Goal: Communication & Community: Answer question/provide support

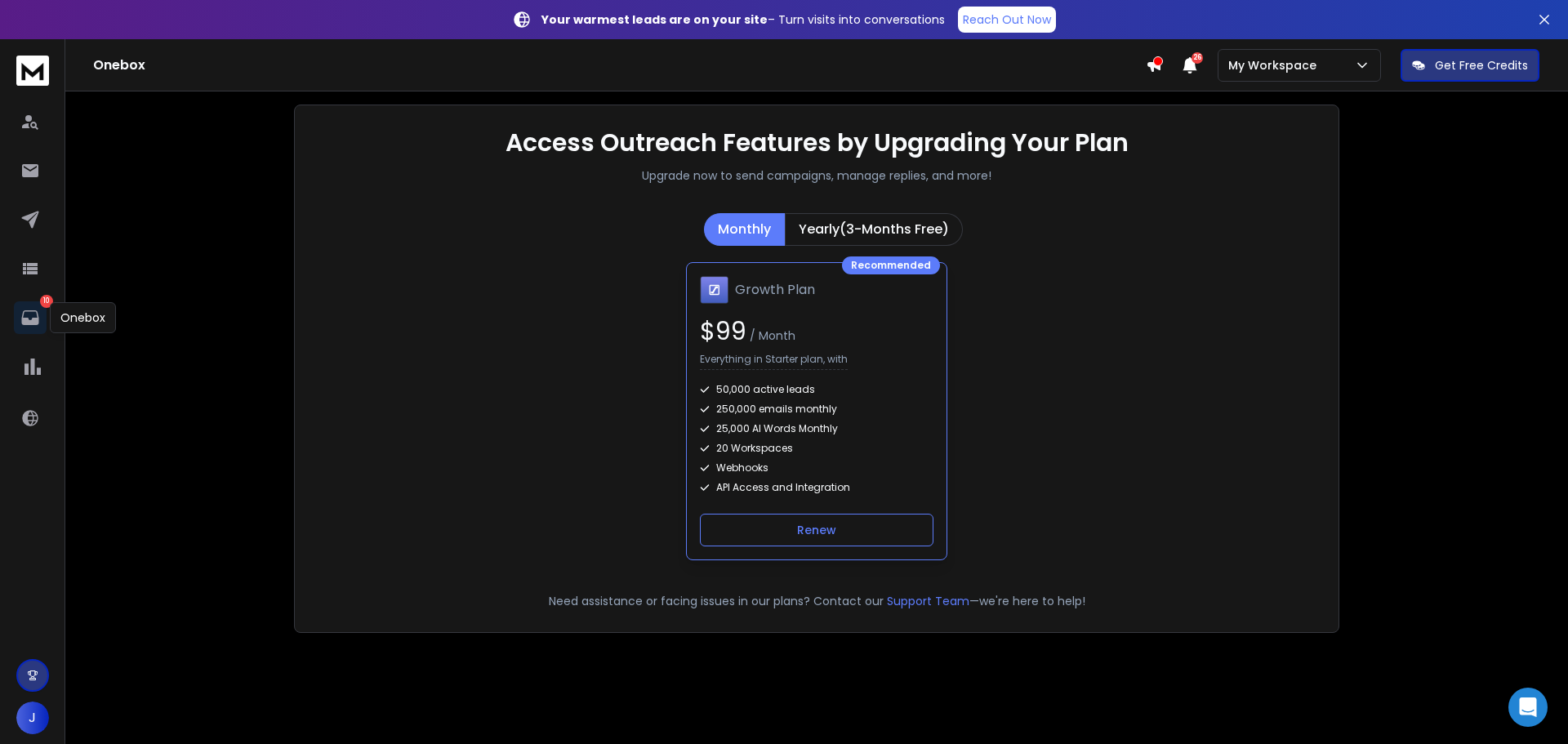
click at [24, 317] on icon at bounding box center [30, 317] width 19 height 19
click at [32, 311] on icon at bounding box center [30, 318] width 17 height 15
click at [24, 315] on icon at bounding box center [30, 317] width 19 height 19
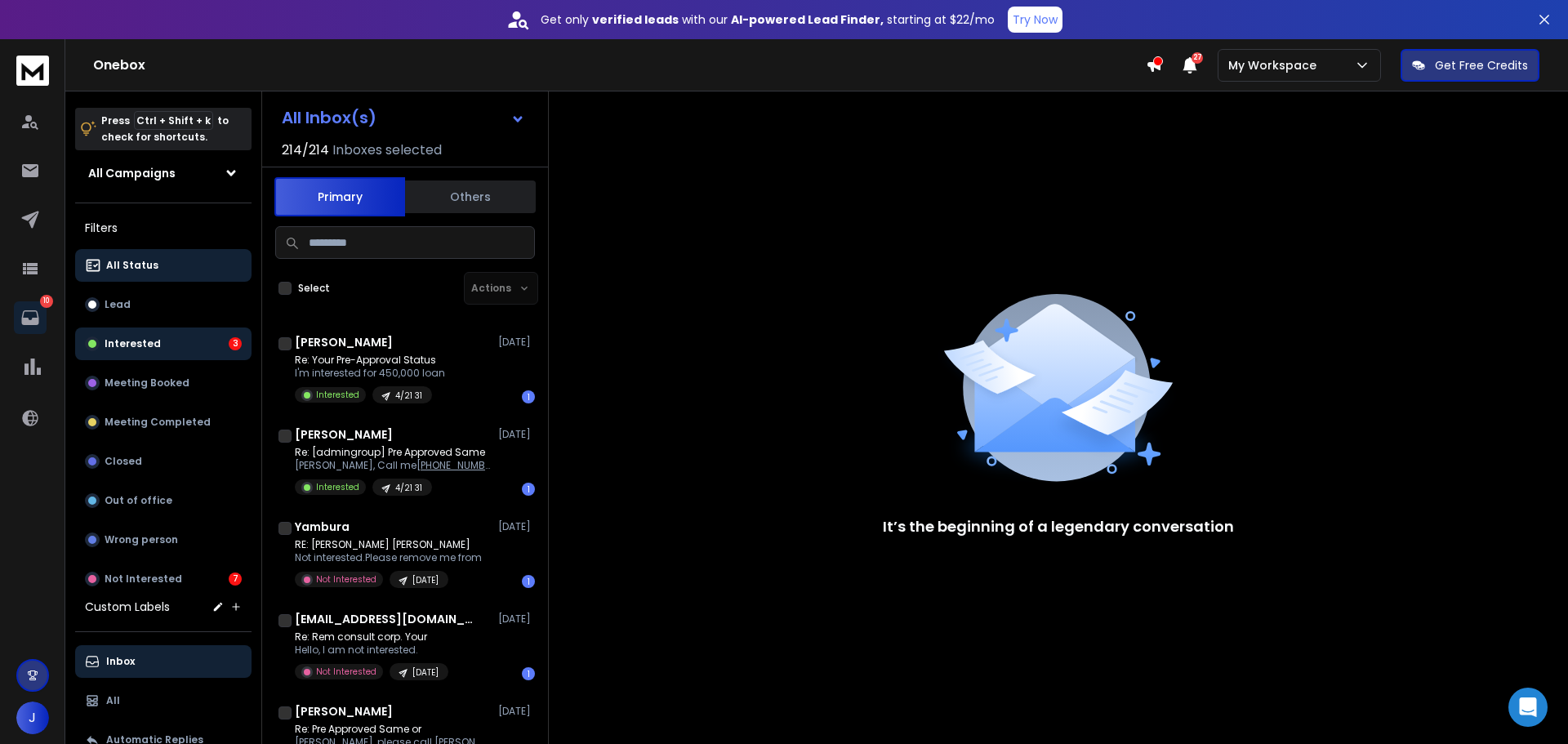
click at [197, 342] on button "Interested 3" at bounding box center [163, 343] width 176 height 32
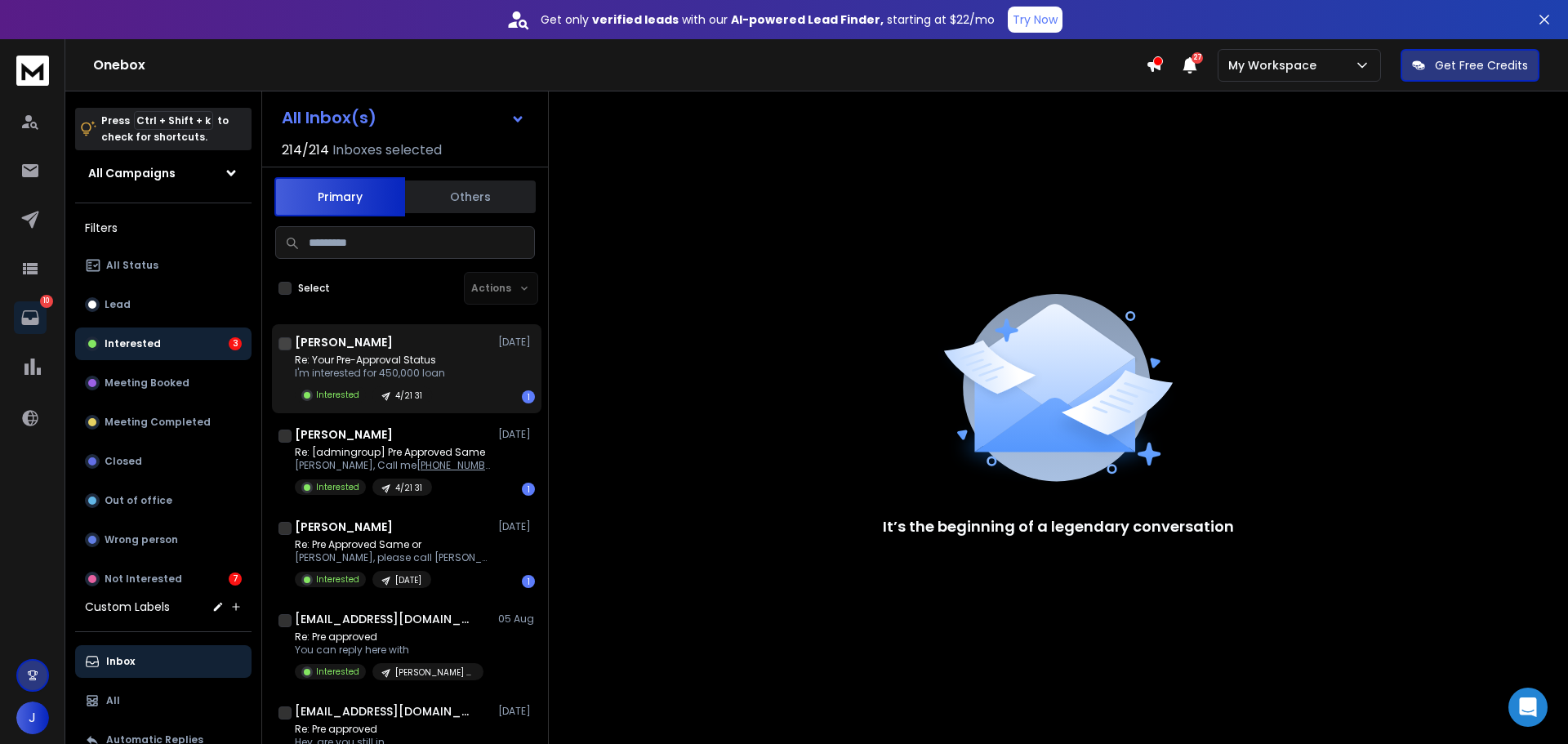
click at [437, 356] on p "Re: Your Pre-Approval Status" at bounding box center [370, 360] width 150 height 13
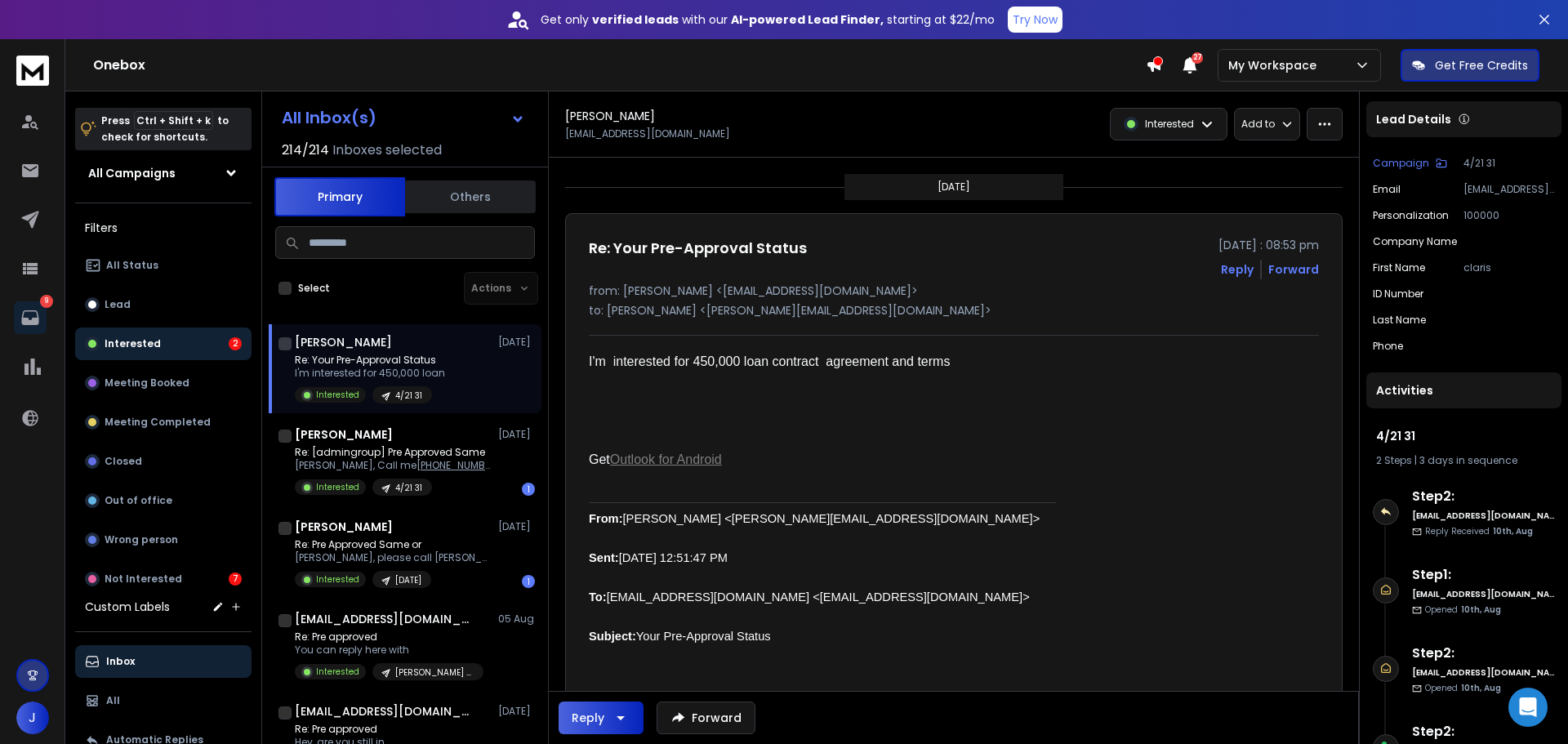
click at [693, 372] on div "I'm interested for 450,000 loan contract agreement and terms" at bounding box center [828, 361] width 477 height 19
click at [694, 372] on div "I'm interested for 450,000 loan contract agreement and terms" at bounding box center [828, 361] width 477 height 19
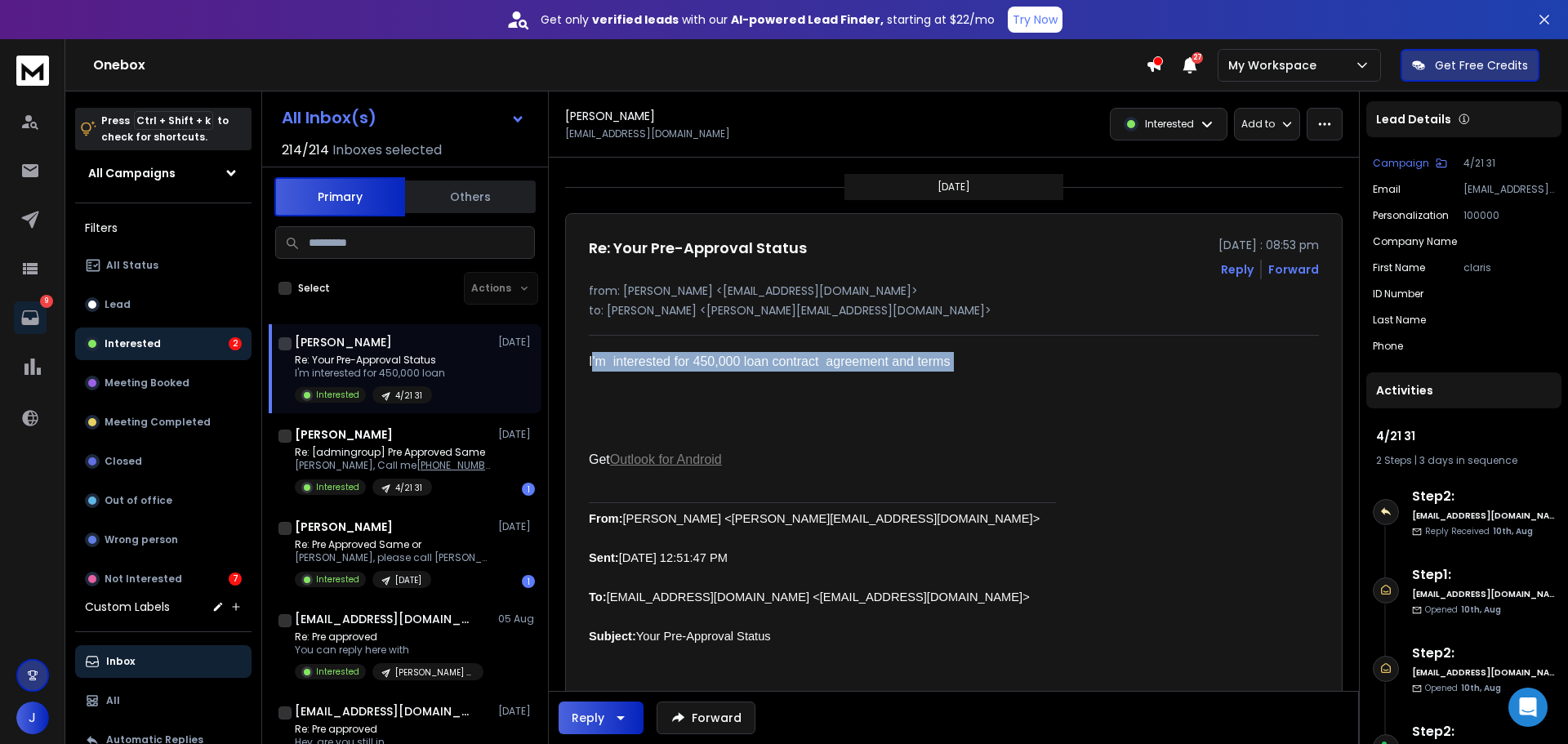
click at [694, 372] on div "I'm interested for 450,000 loan contract agreement and terms" at bounding box center [828, 361] width 477 height 19
click at [848, 372] on div "I'm interested for 450,000 loan contract agreement and terms" at bounding box center [828, 361] width 477 height 19
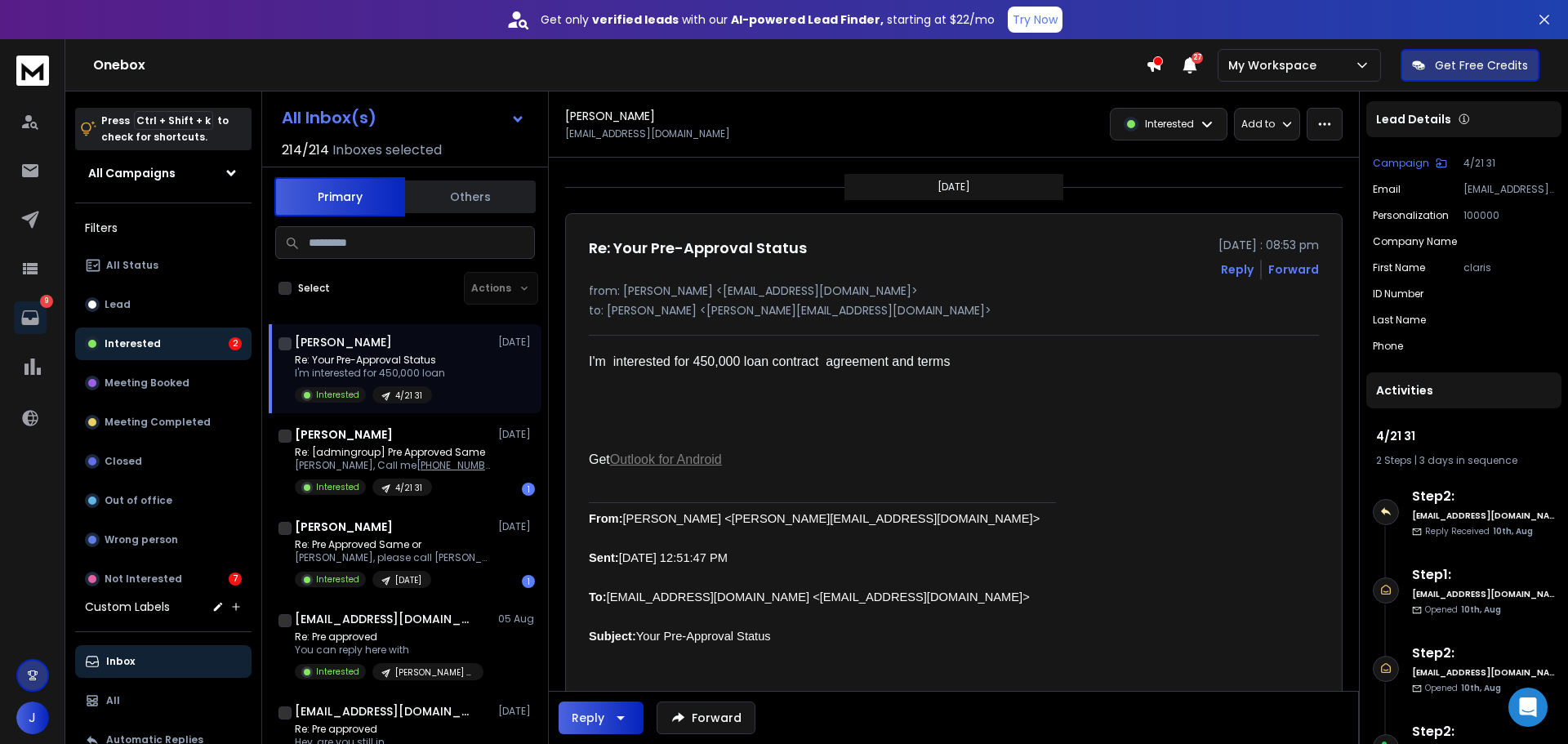
click at [709, 372] on div "I'm interested for 450,000 loan contract agreement and terms" at bounding box center [828, 361] width 477 height 19
drag, startPoint x: 709, startPoint y: 385, endPoint x: 923, endPoint y: 378, distance: 214.1
click at [923, 372] on div "I'm interested for 450,000 loan contract agreement and terms" at bounding box center [828, 361] width 477 height 19
drag, startPoint x: 1027, startPoint y: 384, endPoint x: 1035, endPoint y: 385, distance: 8.1
click at [1028, 372] on div "I'm interested for 450,000 loan contract agreement and terms" at bounding box center [828, 361] width 477 height 19
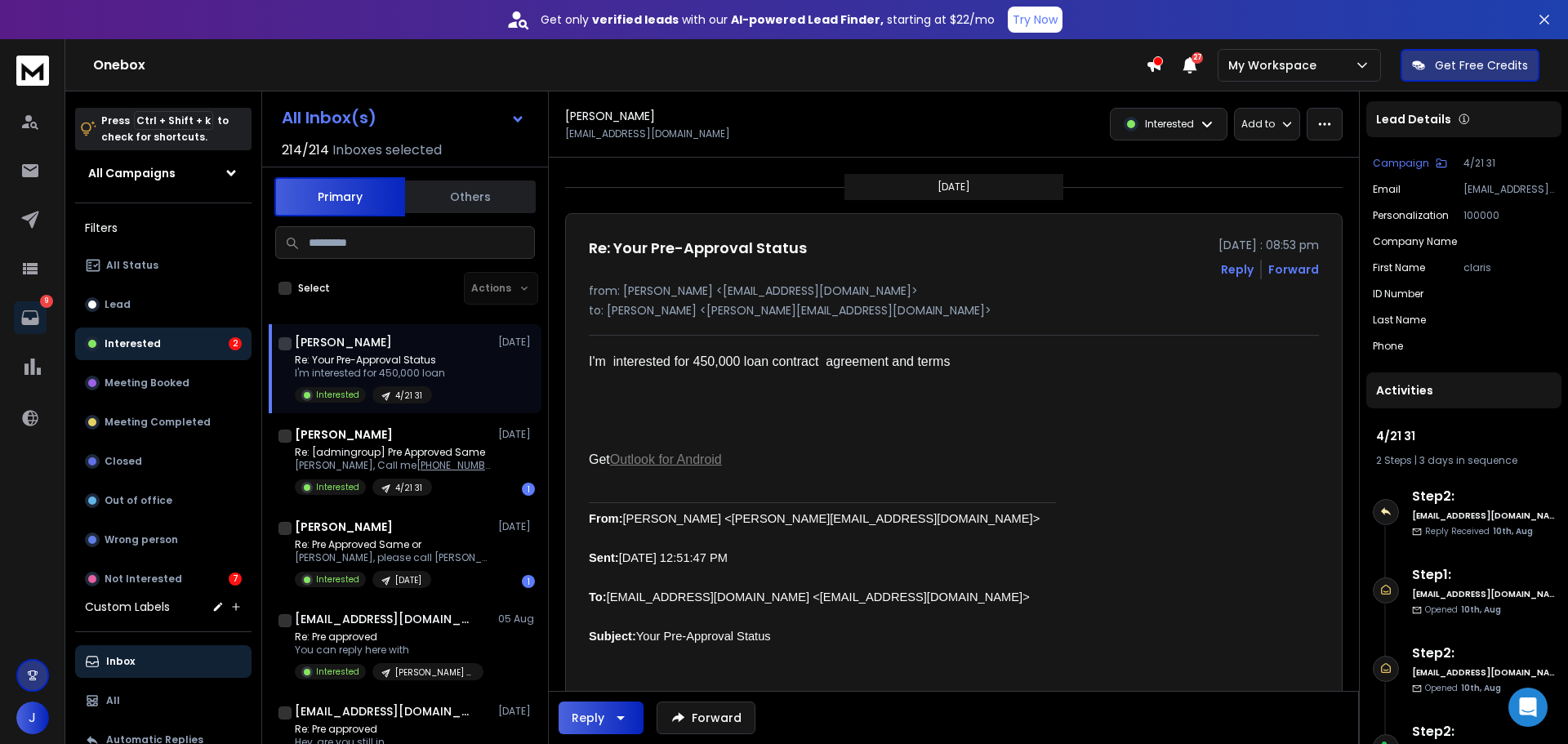
click at [1245, 269] on button "Reply" at bounding box center [1237, 270] width 32 height 17
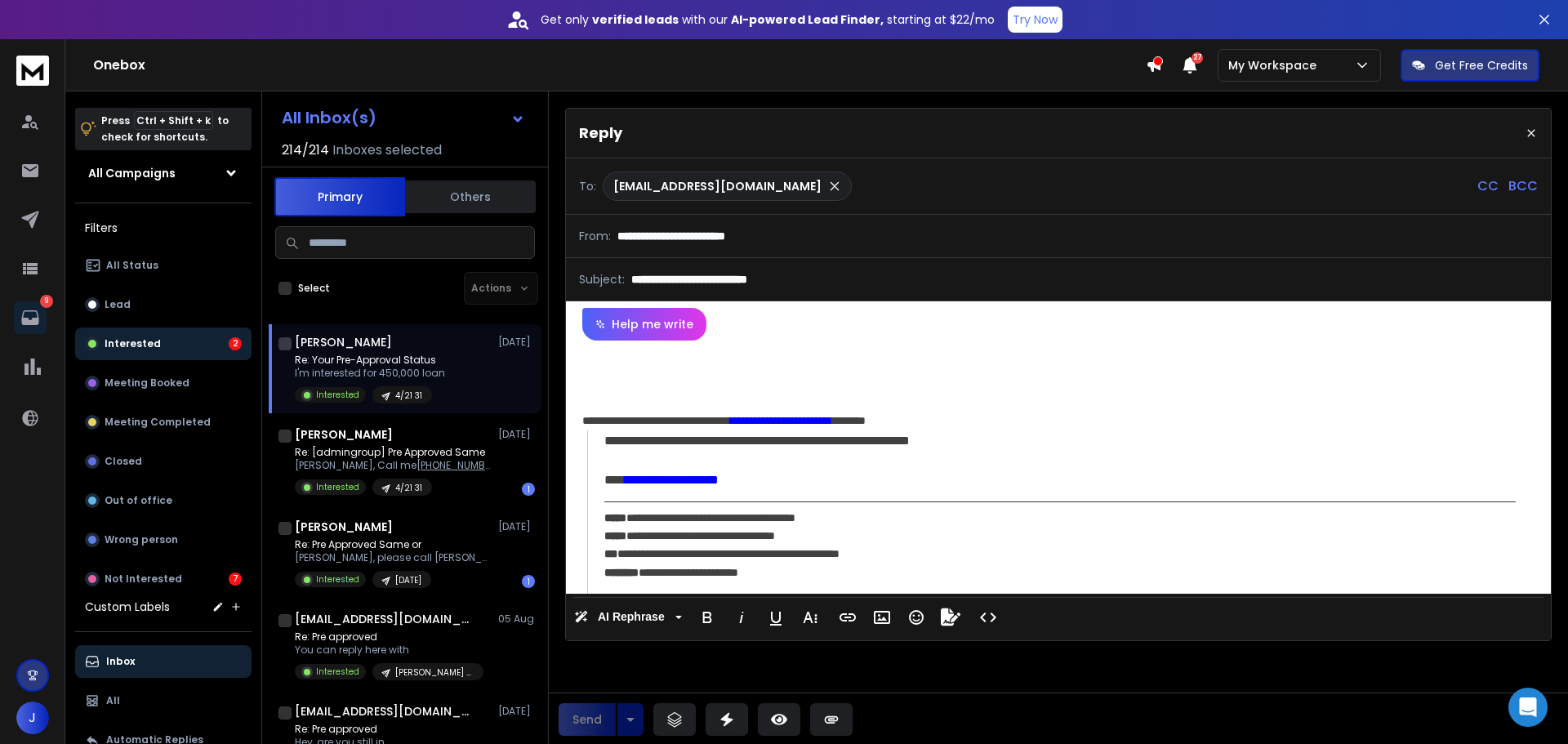
click at [742, 371] on div at bounding box center [1059, 366] width 953 height 18
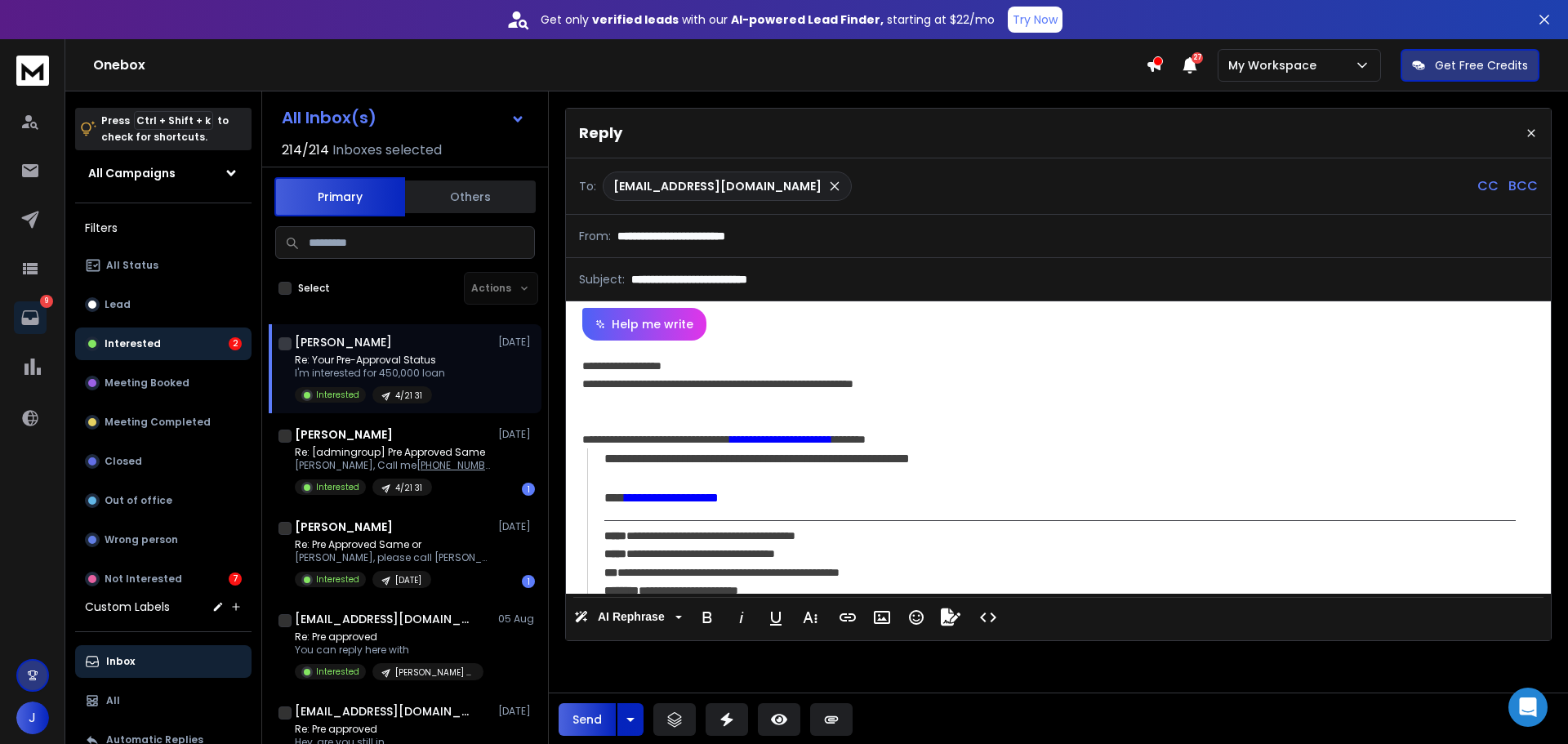
click at [1000, 382] on div "**********" at bounding box center [1050, 383] width 935 height 18
click at [782, 366] on div "**********" at bounding box center [1050, 366] width 935 height 18
click at [1341, 388] on div "**********" at bounding box center [1050, 383] width 935 height 18
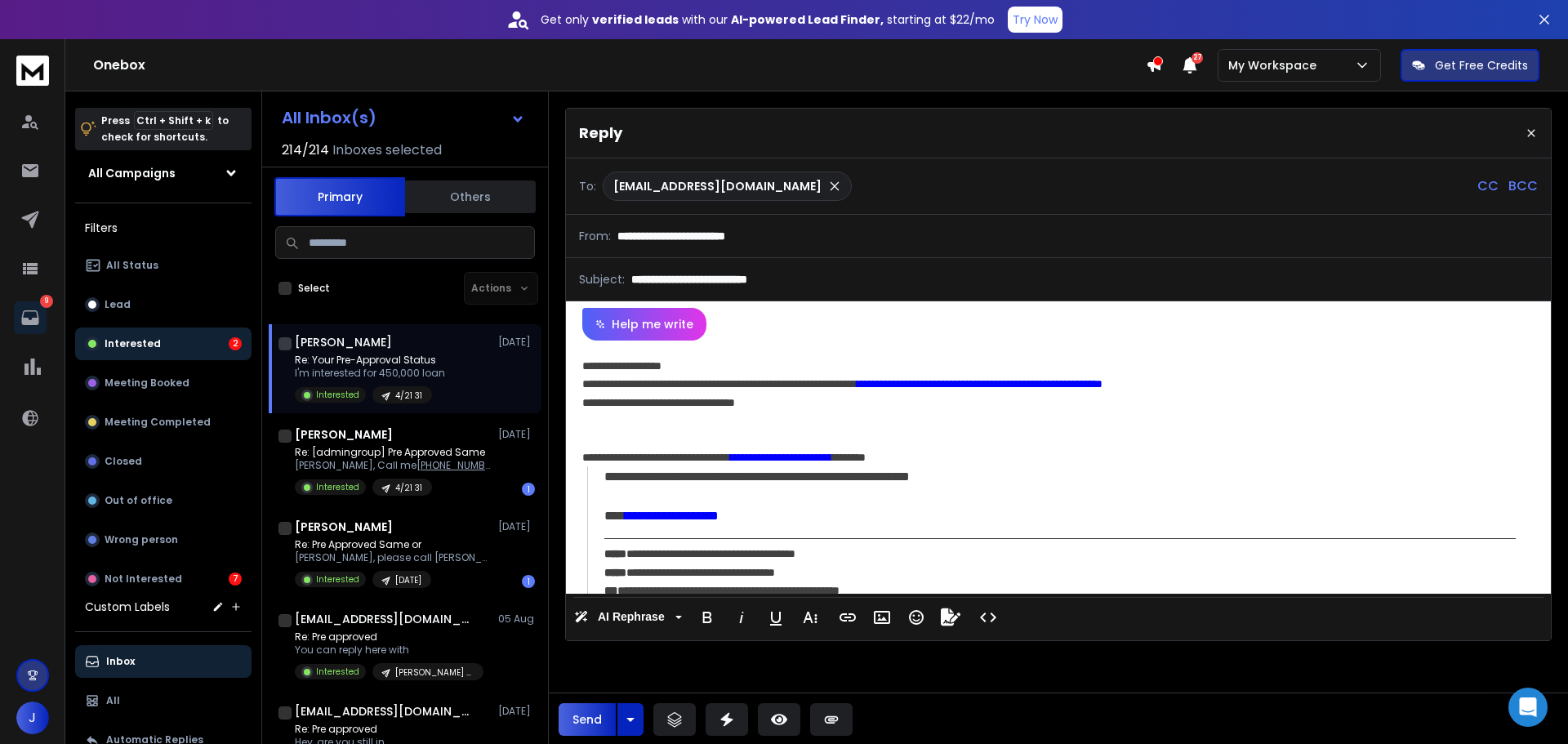
click at [578, 711] on button "Send" at bounding box center [587, 719] width 58 height 32
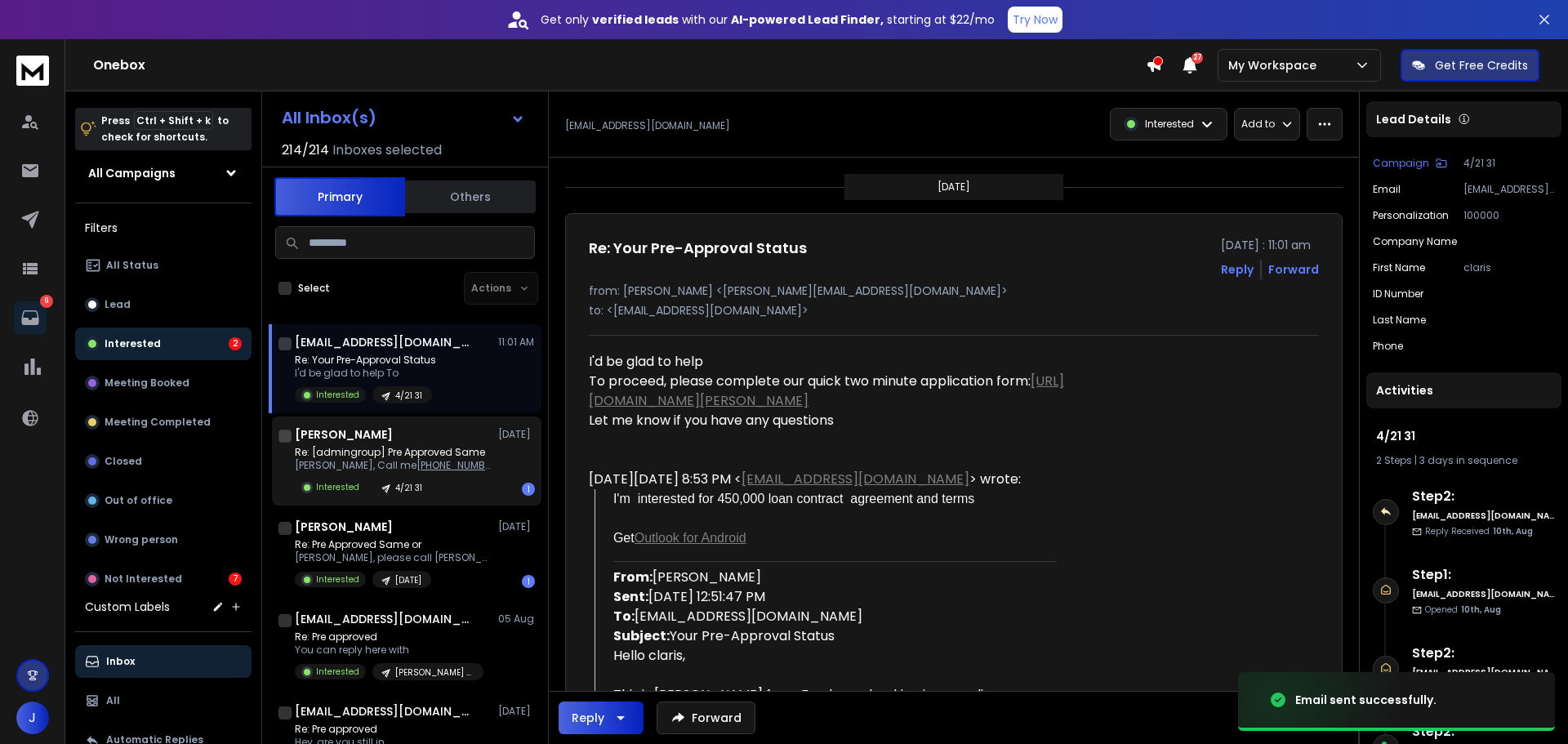
click at [518, 469] on div "Re: [admingroup] Pre Approved Same Joey Barnes, Call me 607-330-1577 Interested…" at bounding box center [415, 471] width 240 height 50
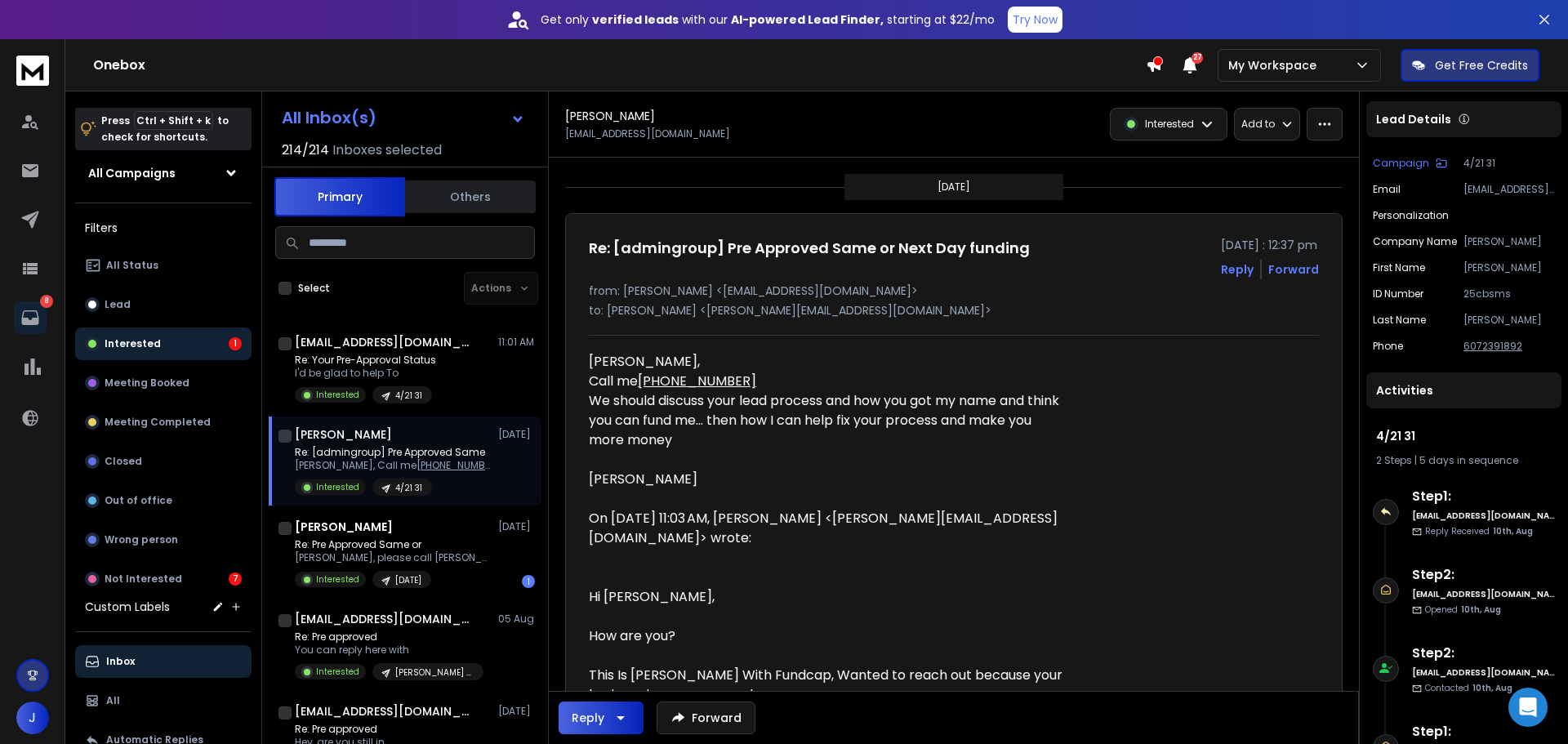
click at [666, 412] on div "We should discuss your lead process and how you got my name and think you can f…" at bounding box center [828, 420] width 477 height 58
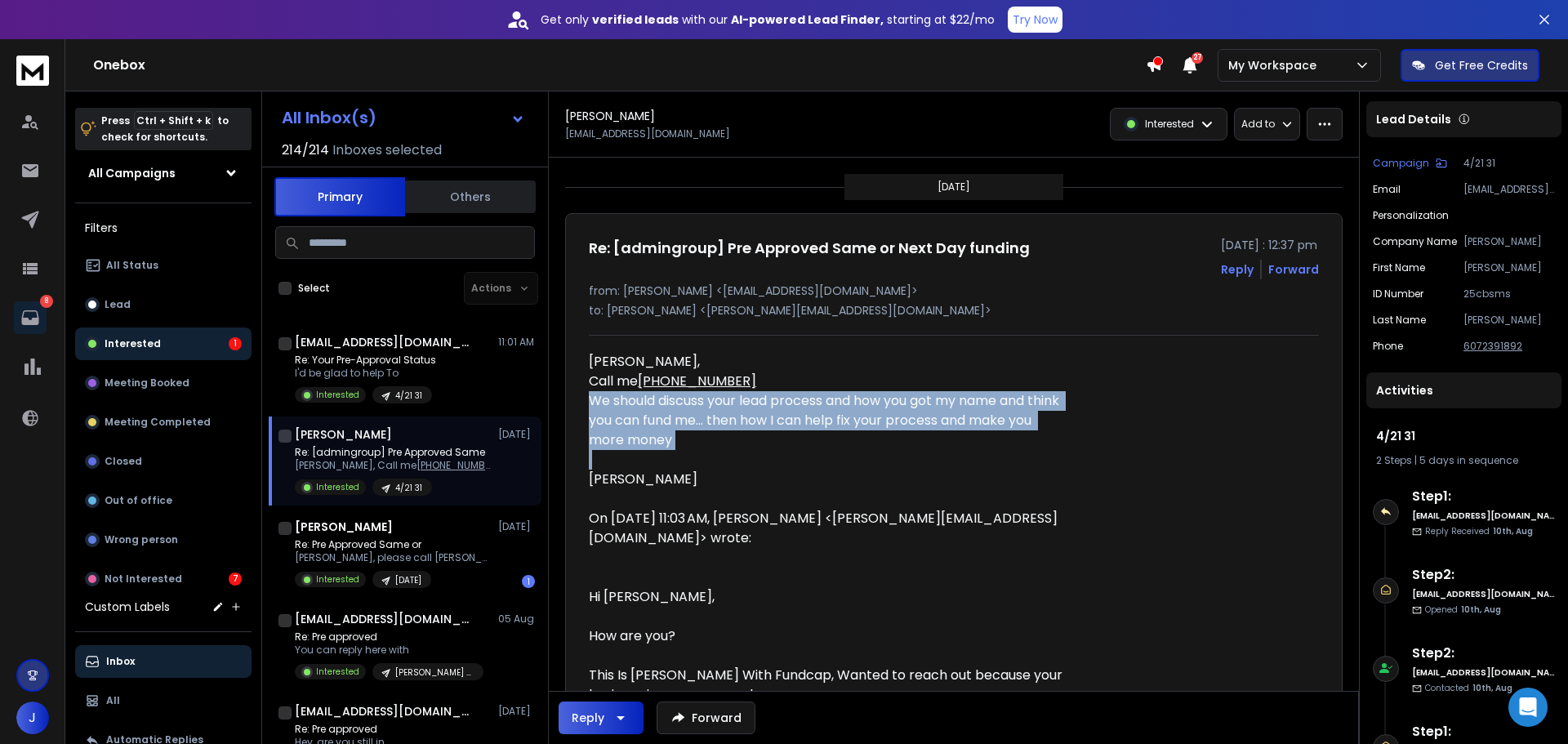
click at [666, 412] on div "We should discuss your lead process and how you got my name and think you can f…" at bounding box center [828, 420] width 477 height 58
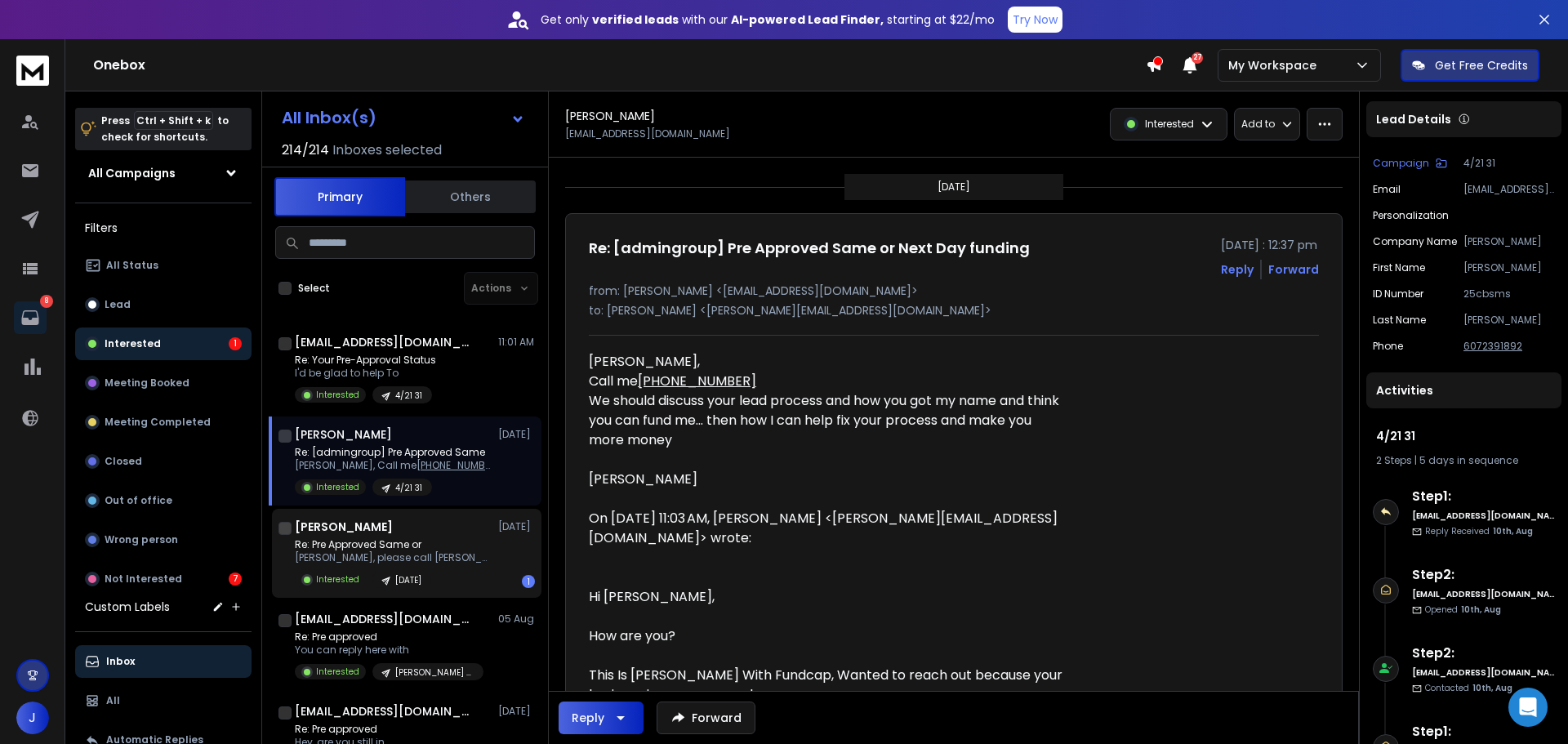
click at [516, 539] on div "Re: Pre Approved Same or Joey, please call Larry Chank Interested 4/3/2025 1" at bounding box center [415, 563] width 240 height 50
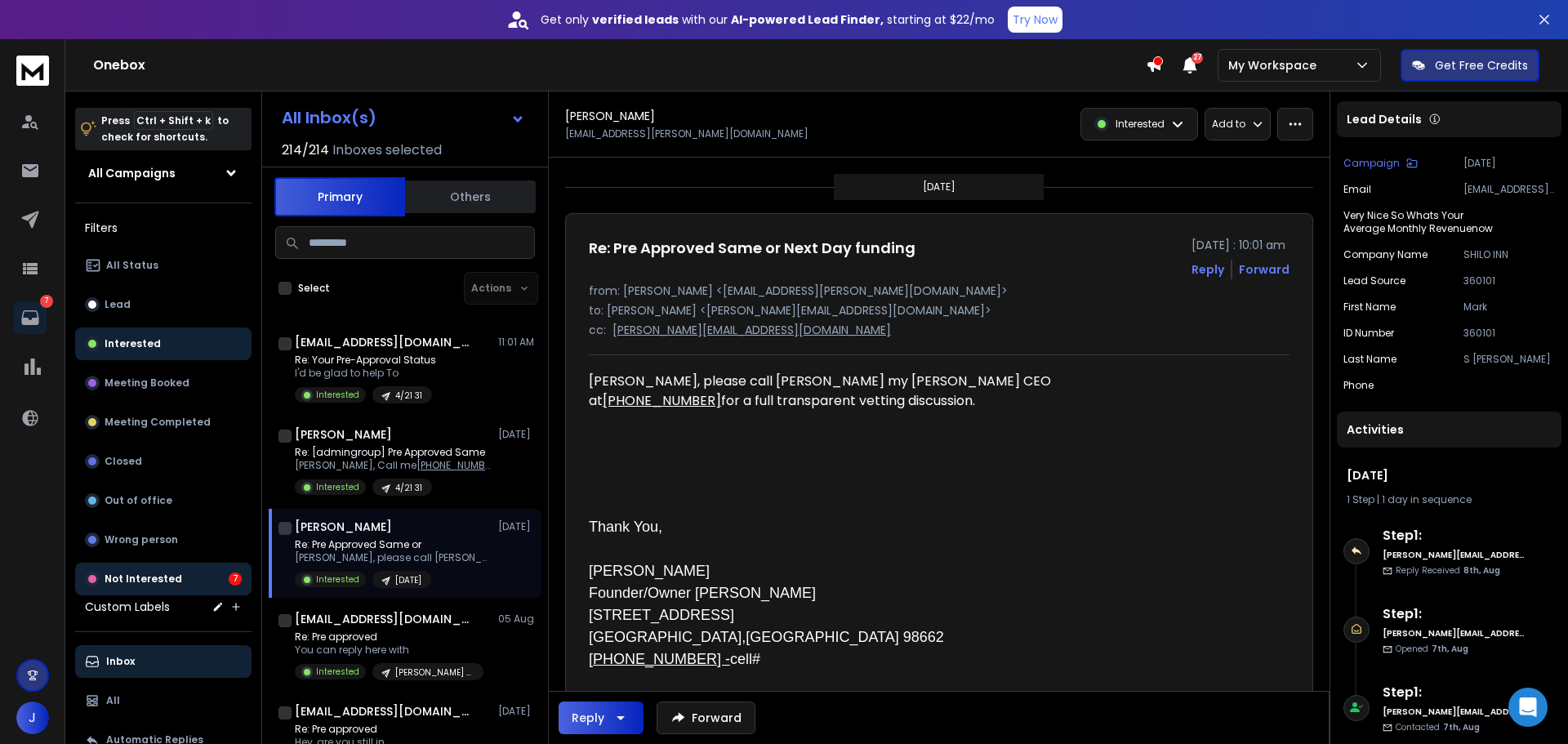
click at [185, 574] on button "Not Interested 7" at bounding box center [163, 579] width 176 height 32
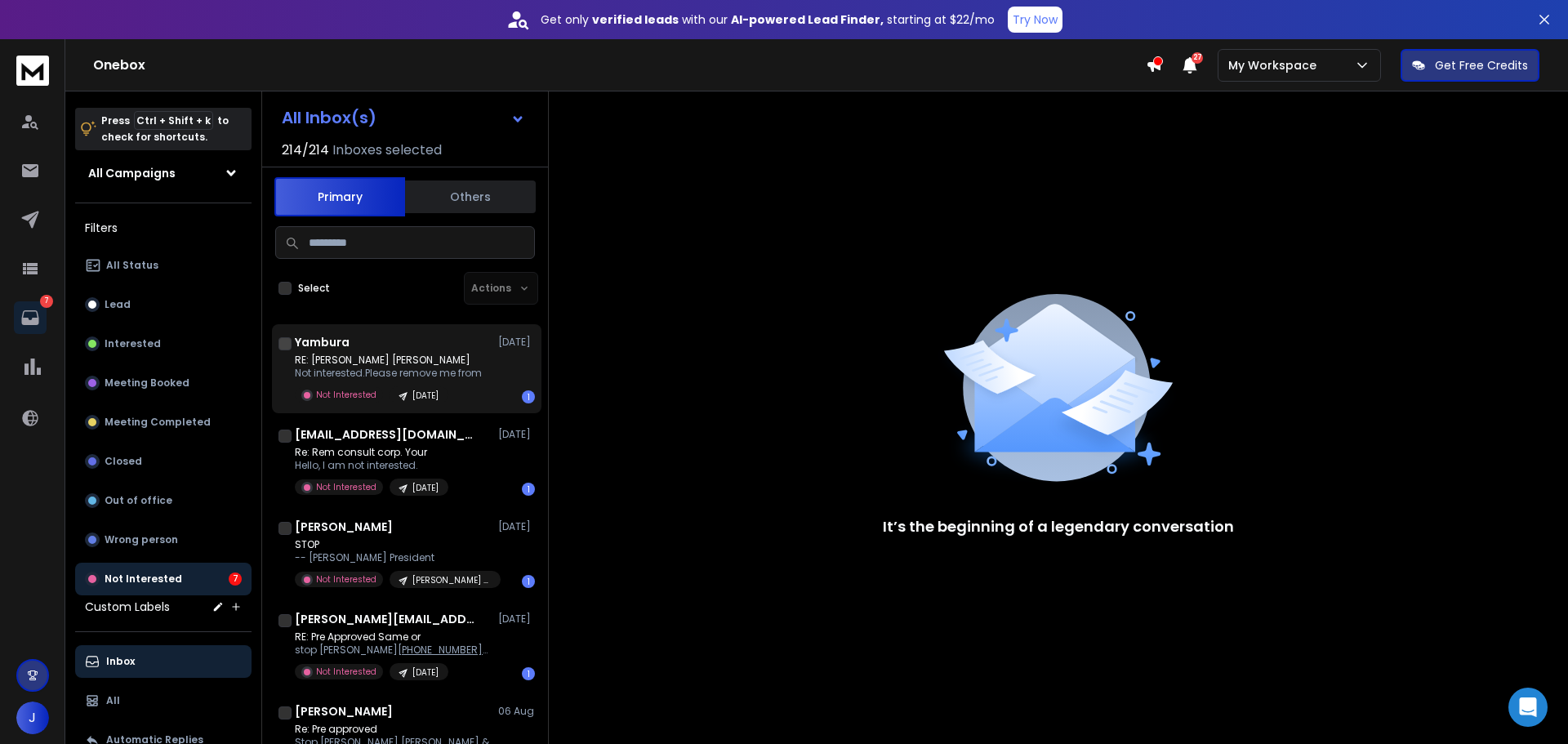
click at [377, 351] on div "Yambura 10 Aug RE: Merrill lynch pierce fenner Not interested.Please remove me …" at bounding box center [415, 368] width 240 height 70
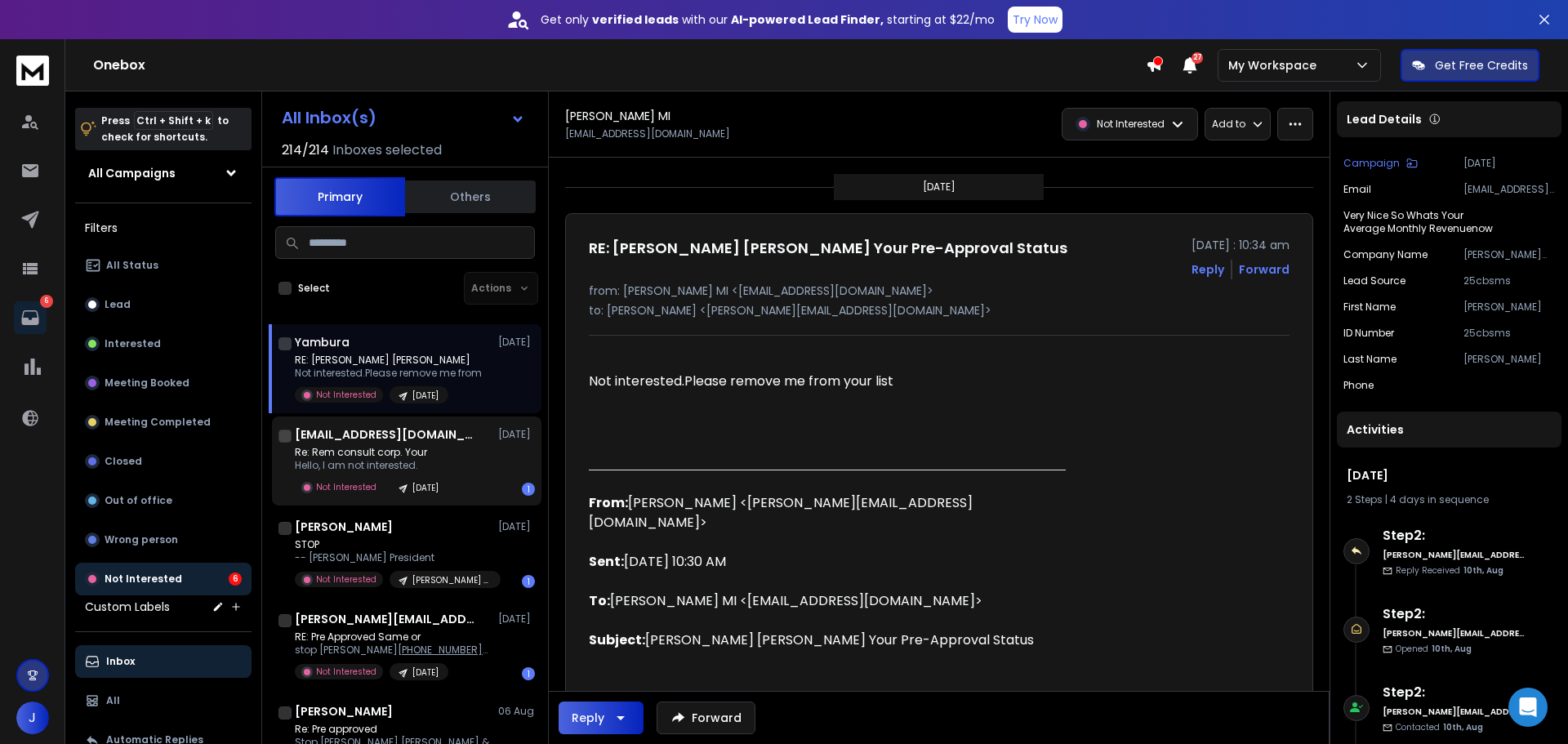
click at [478, 435] on div "rmcgaughy@dc.rr.com 08 Aug" at bounding box center [415, 435] width 240 height 17
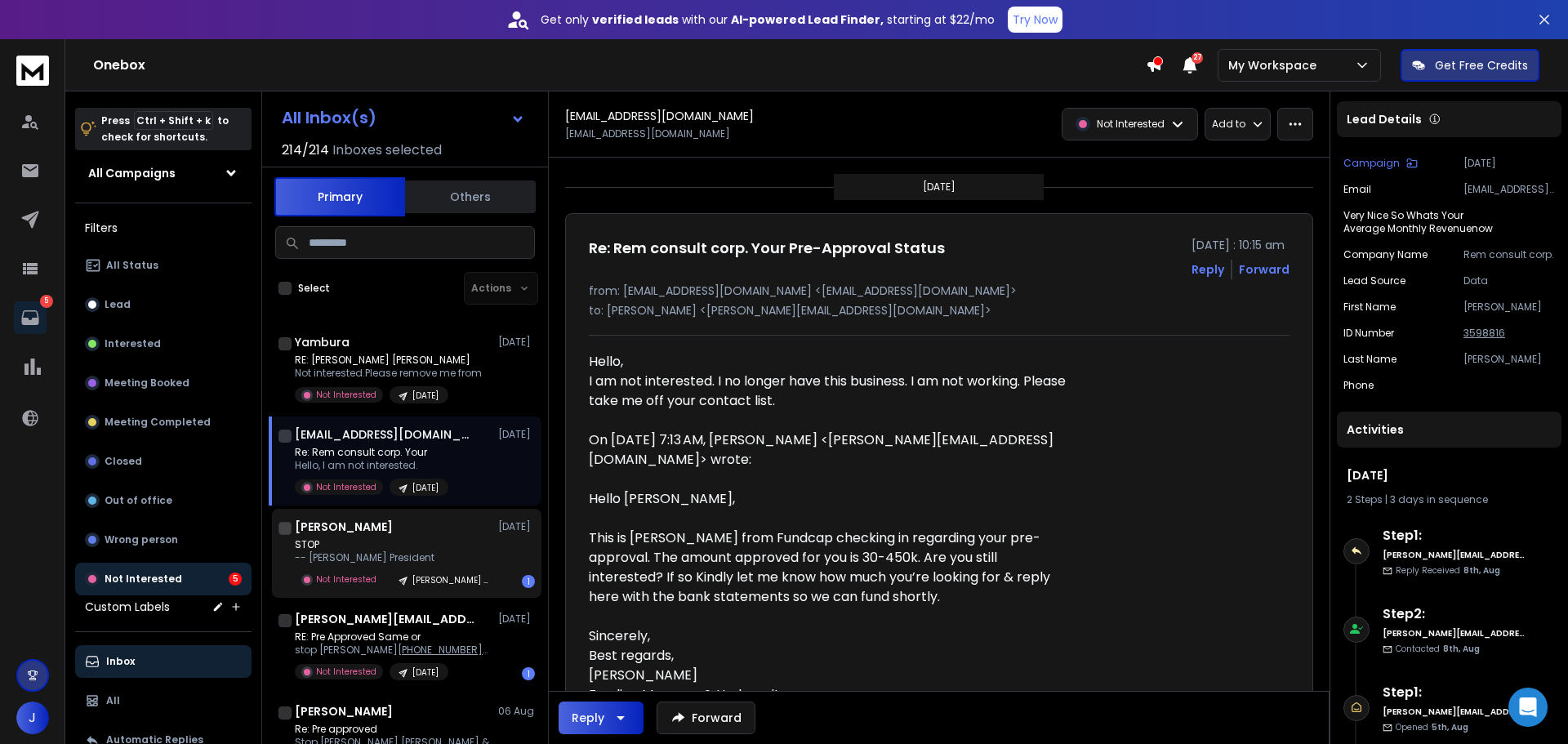
click at [500, 529] on p "08 Aug" at bounding box center [517, 527] width 37 height 13
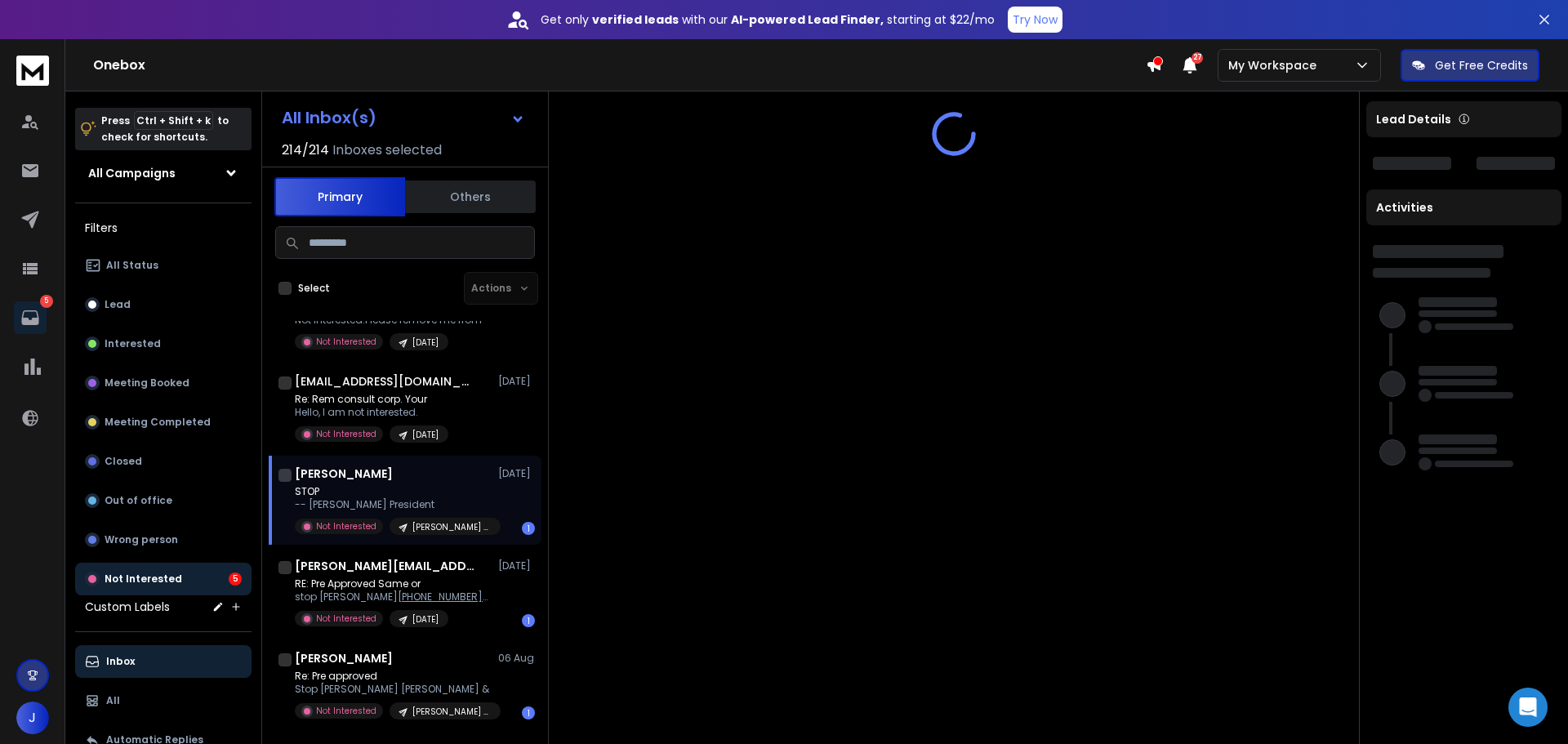
scroll to position [82, 0]
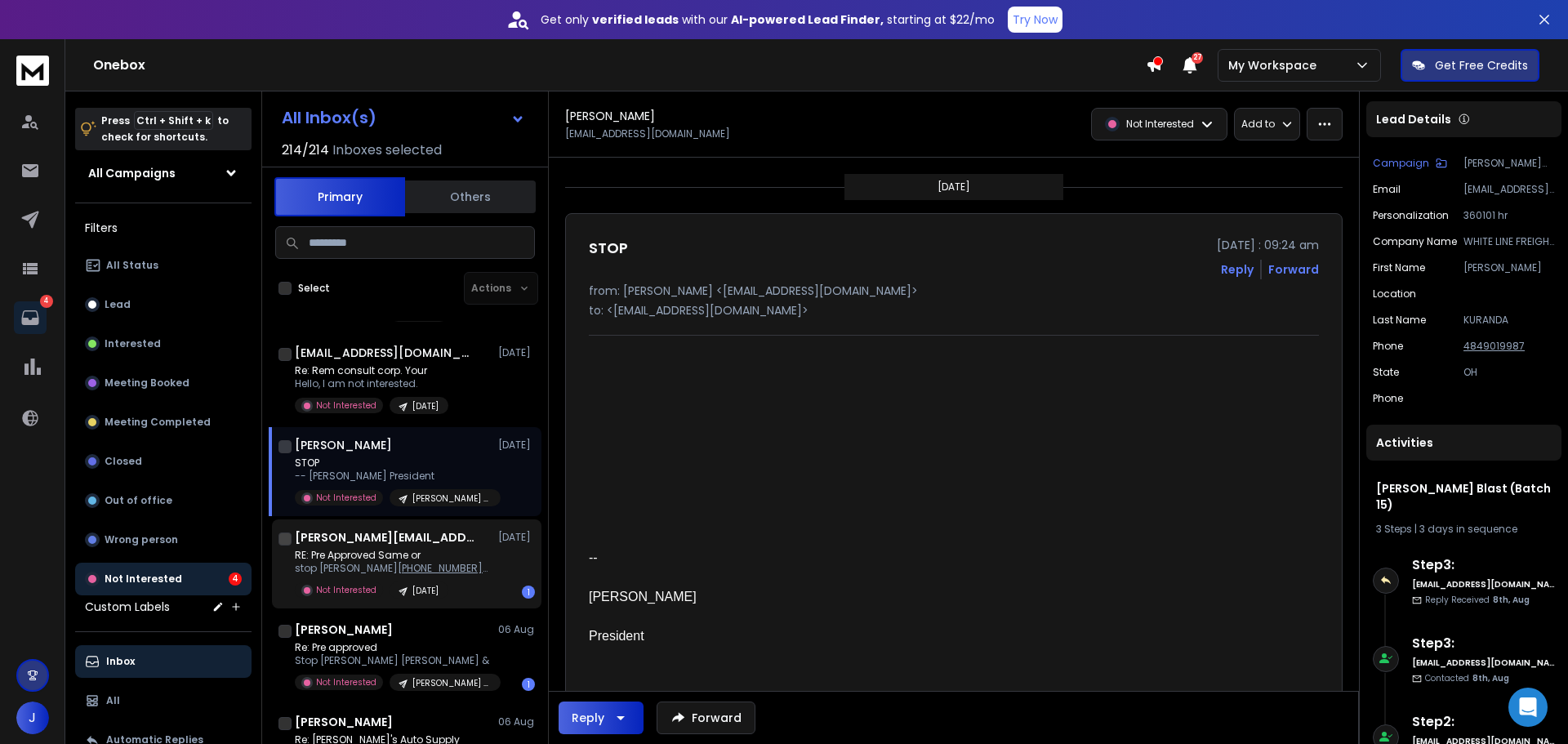
click at [500, 535] on p "07 Aug" at bounding box center [517, 537] width 37 height 13
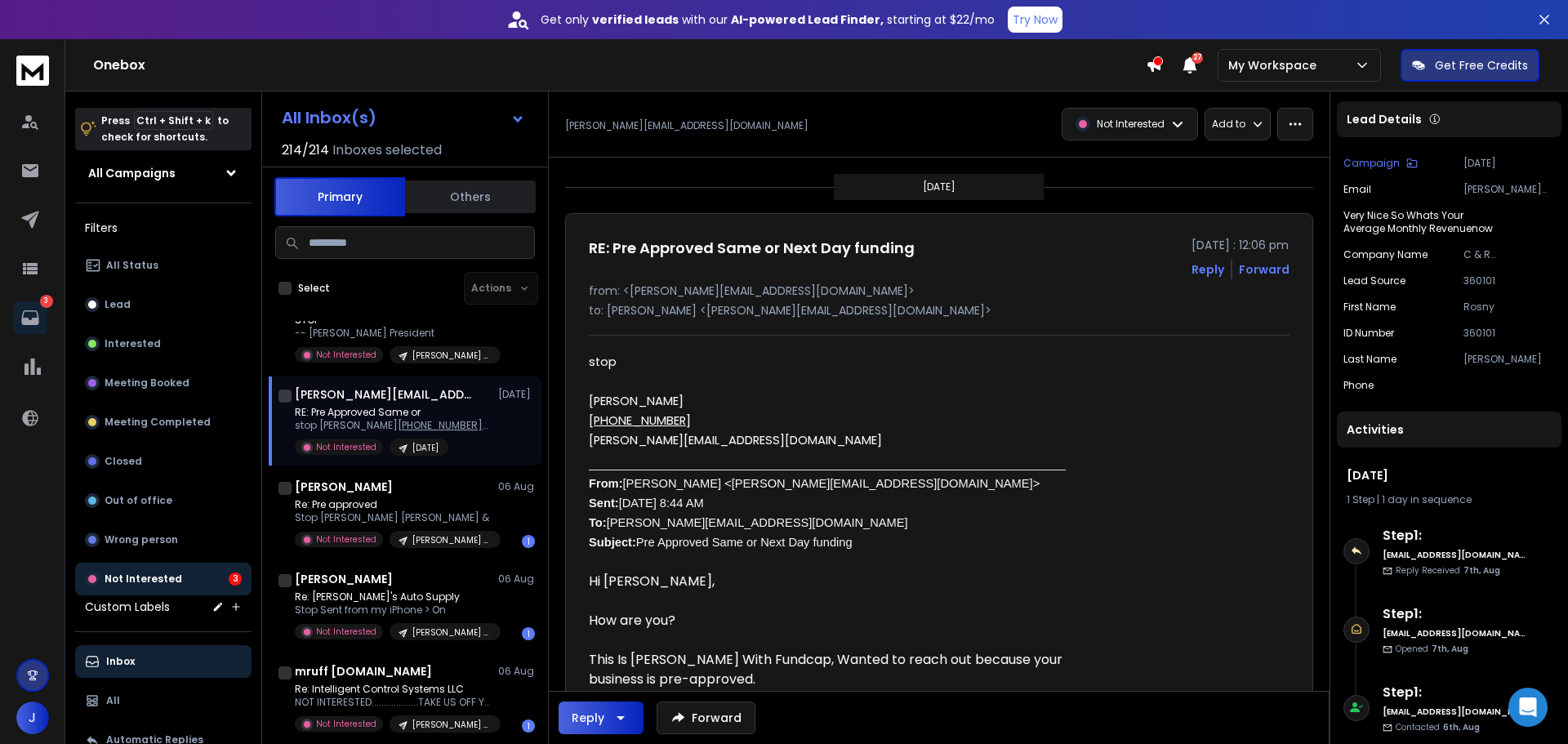
scroll to position [245, 0]
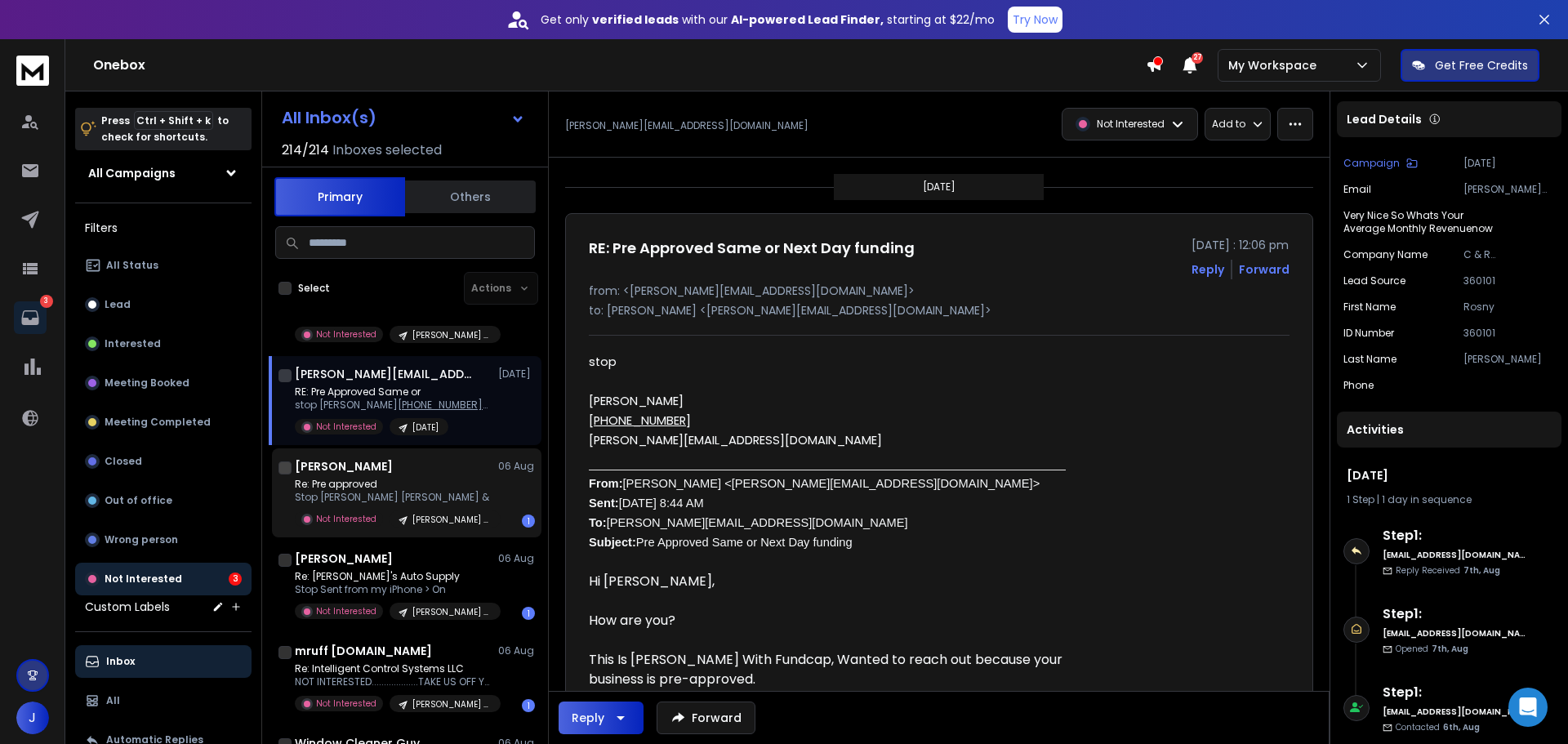
click at [478, 477] on div "Dave Bocks 06 Aug Re: Pre approved Stop Dave Bocks Bocks & Not Interested Morri…" at bounding box center [415, 493] width 240 height 70
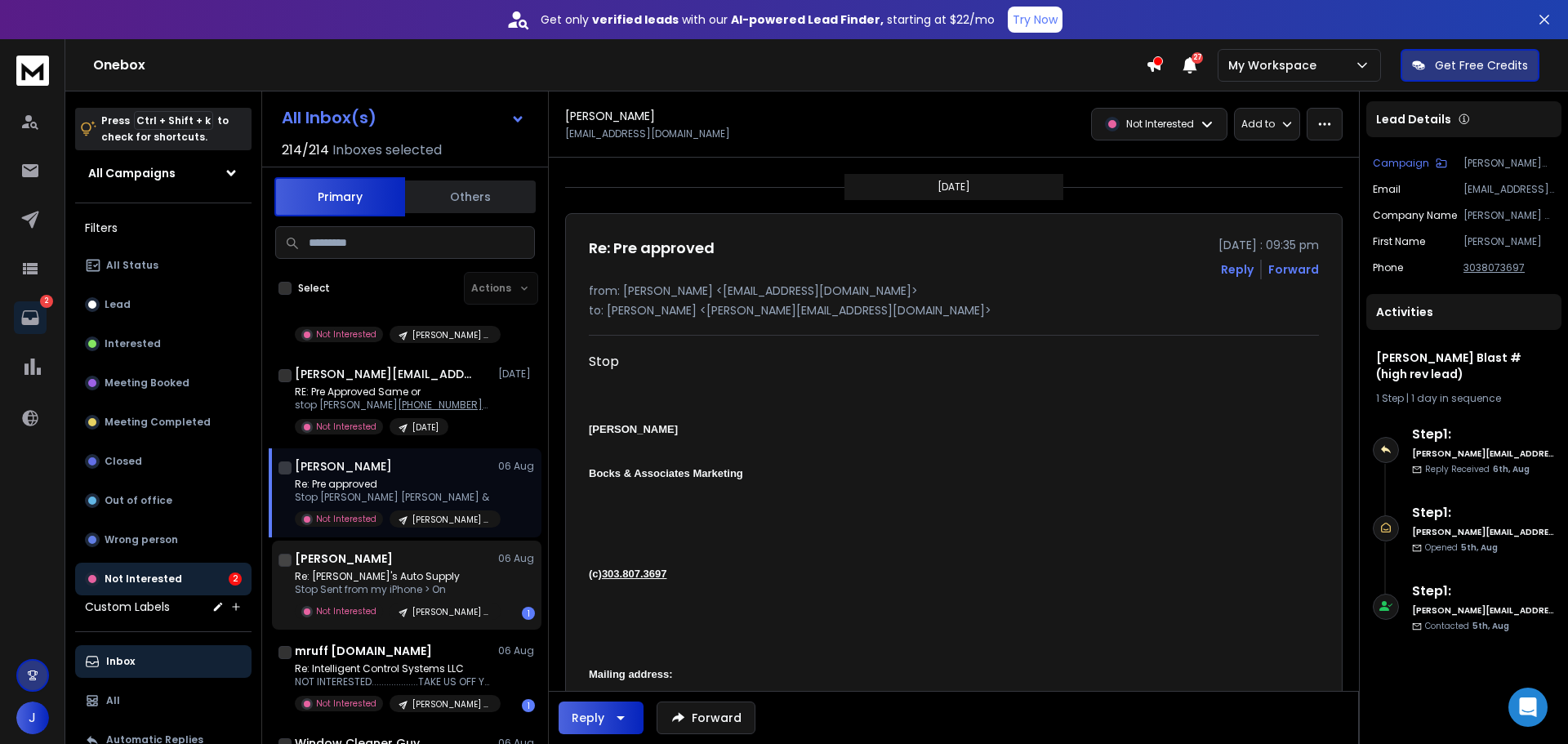
click at [493, 552] on div "christie hemenway 06 Aug" at bounding box center [415, 558] width 240 height 17
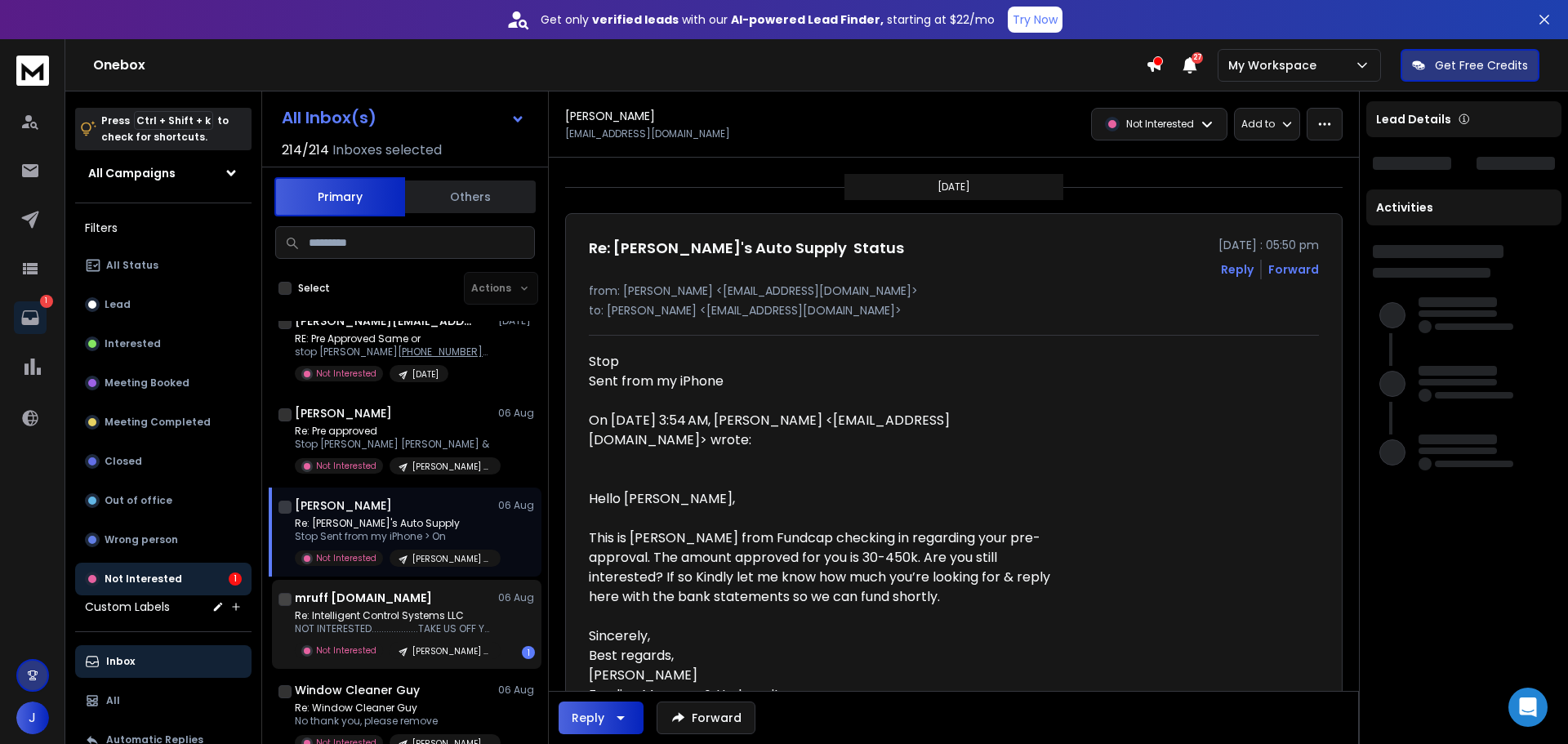
scroll to position [327, 0]
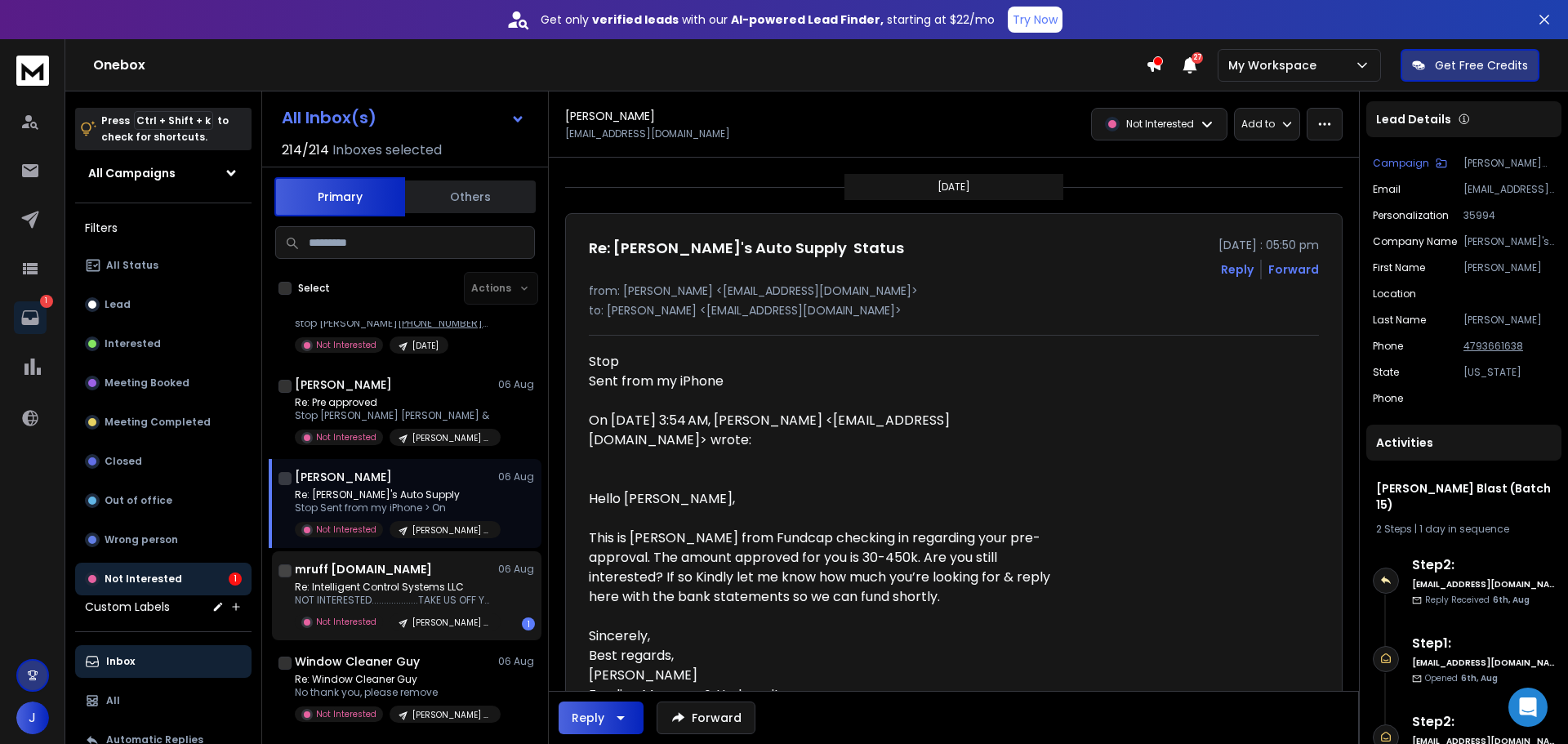
click at [489, 589] on p "Re: Intelligent Control Systems LLC" at bounding box center [392, 587] width 196 height 13
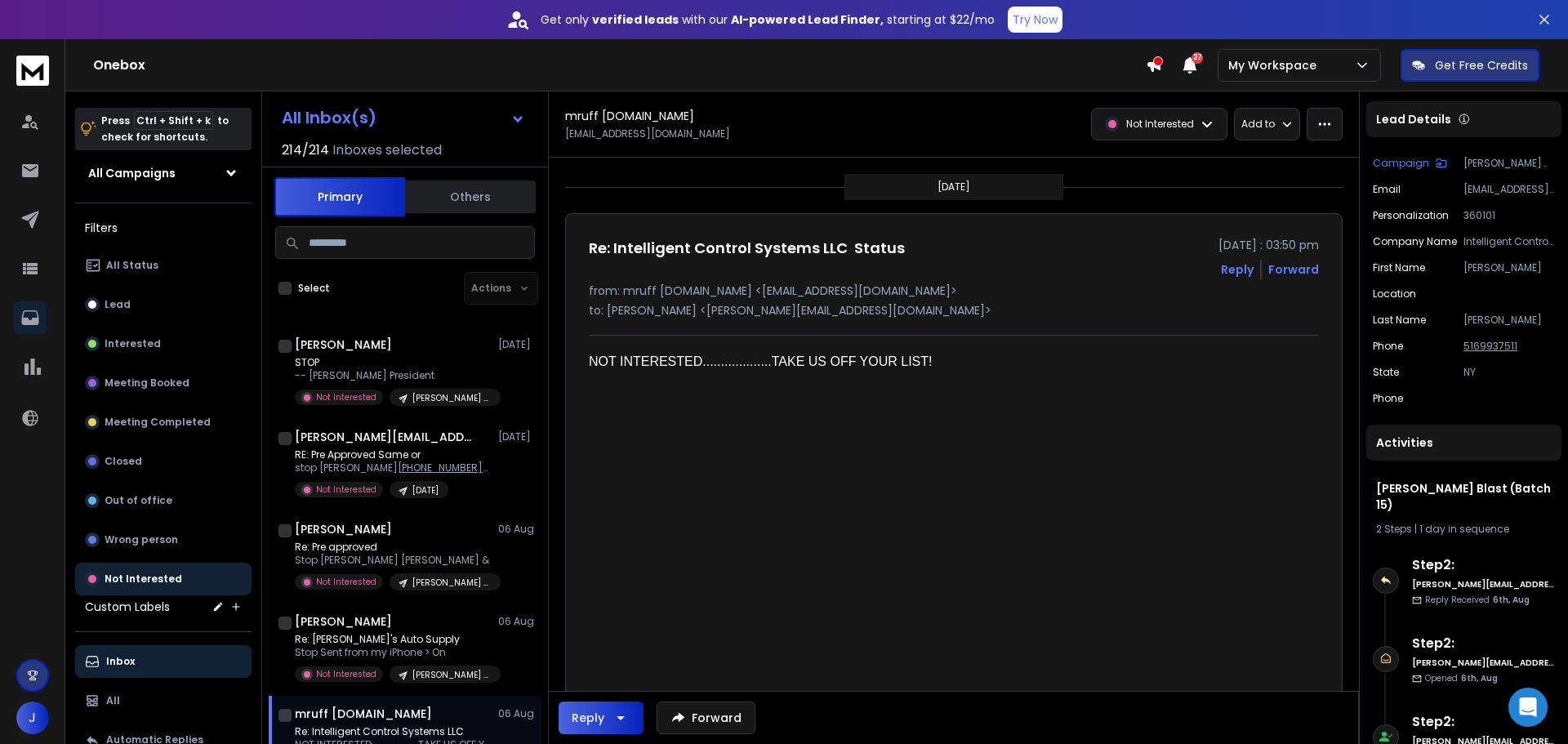
scroll to position [163, 0]
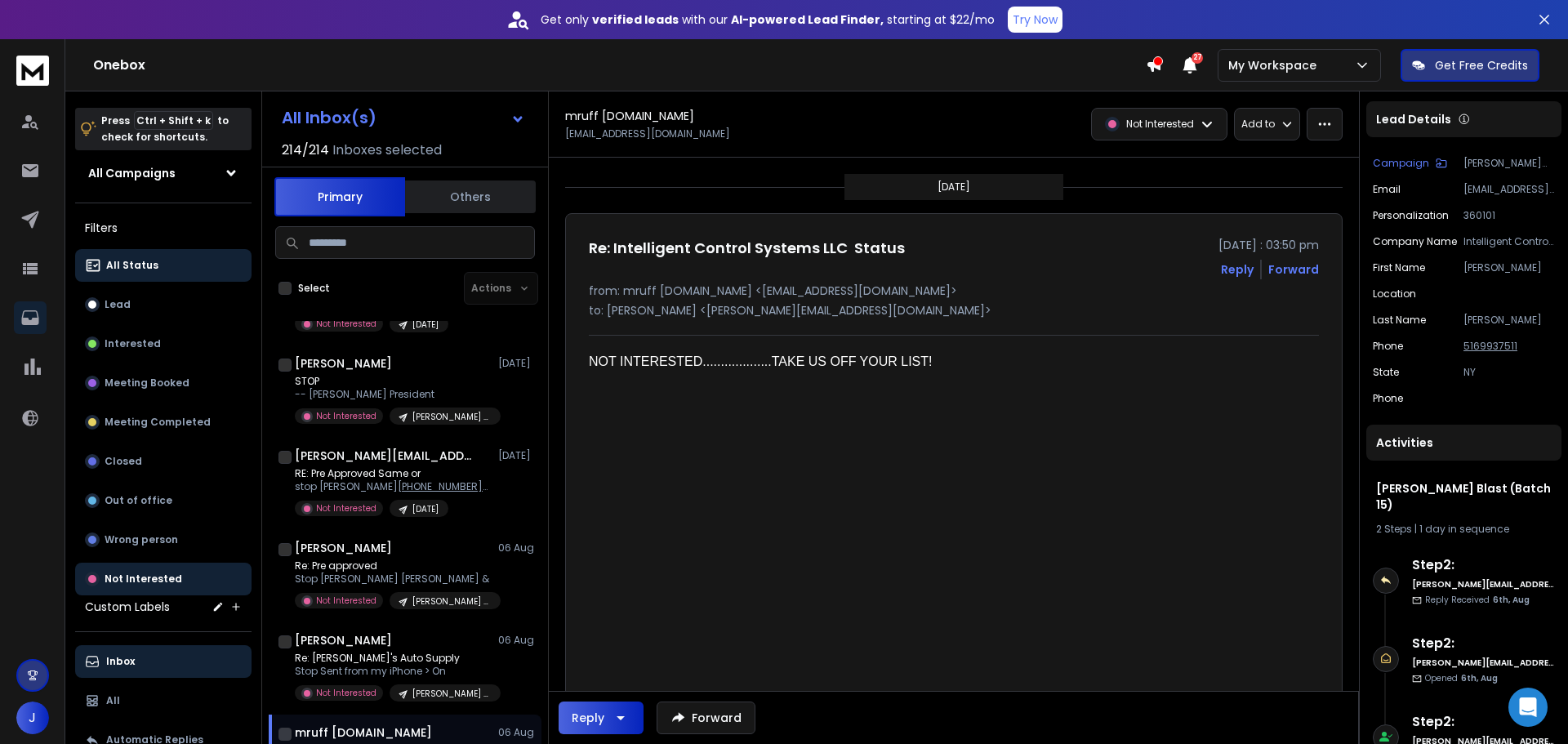
click at [153, 269] on p "All Status" at bounding box center [132, 265] width 52 height 13
